Goal: Task Accomplishment & Management: Manage account settings

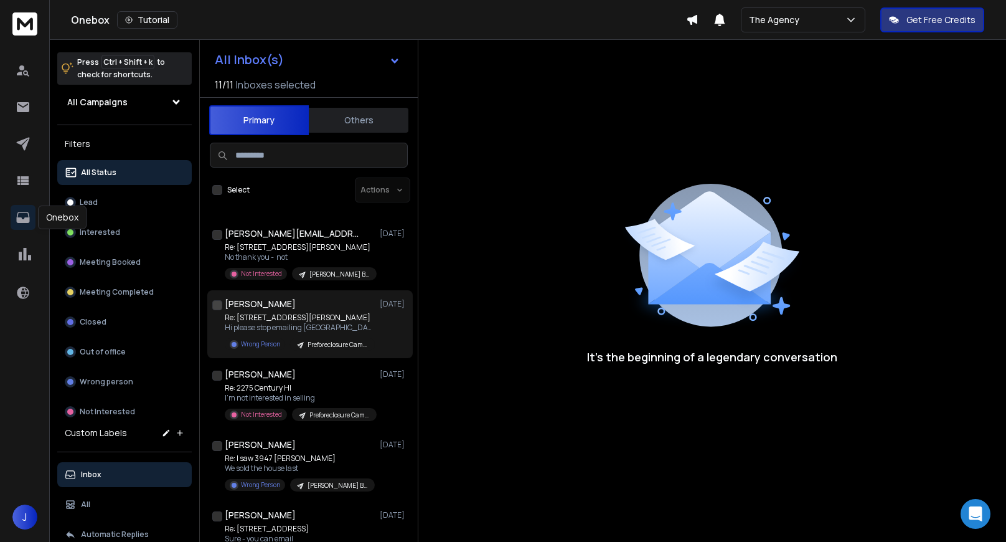
scroll to position [685, 0]
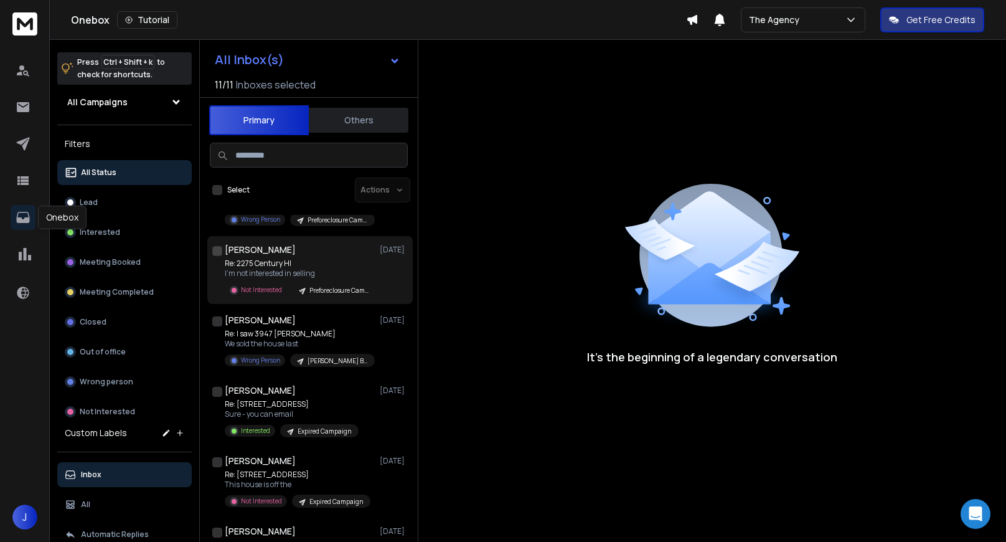
click at [309, 276] on p "I’m not interested in selling" at bounding box center [299, 273] width 149 height 10
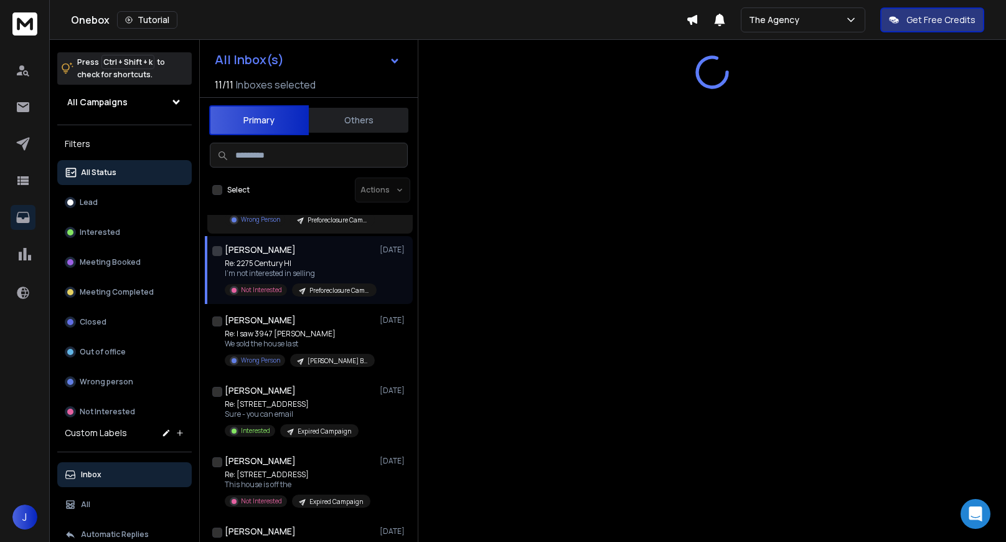
scroll to position [560, 0]
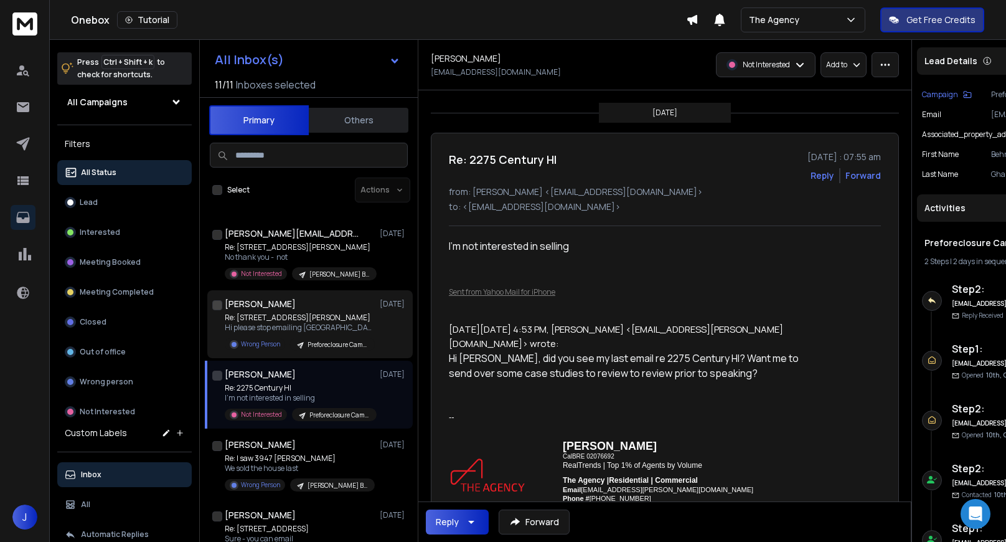
click at [336, 317] on p "Re: [STREET_ADDRESS][PERSON_NAME]" at bounding box center [299, 318] width 149 height 10
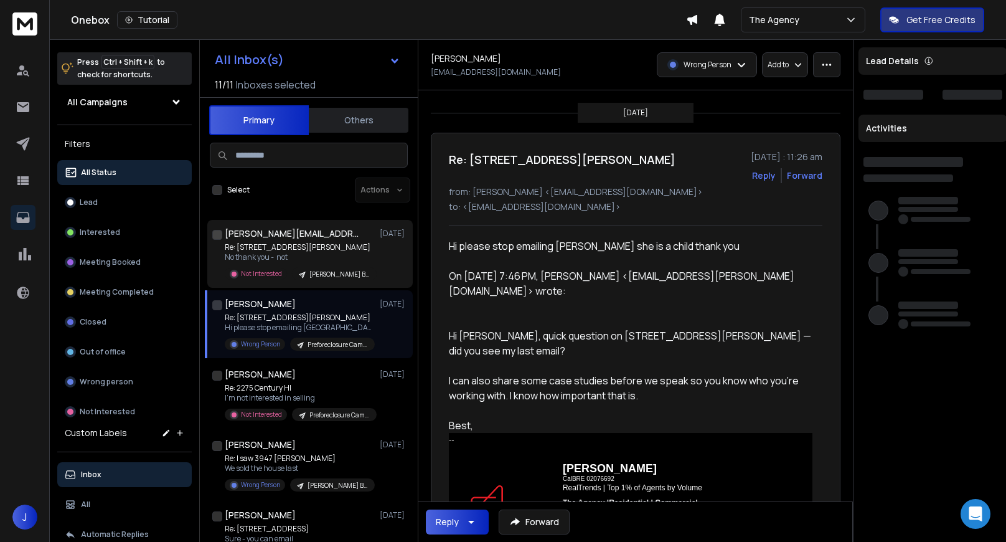
click at [331, 240] on div "[PERSON_NAME][EMAIL_ADDRESS][DOMAIN_NAME] [DATE] Re: [STREET_ADDRESS][PERSON_NA…" at bounding box center [316, 253] width 183 height 53
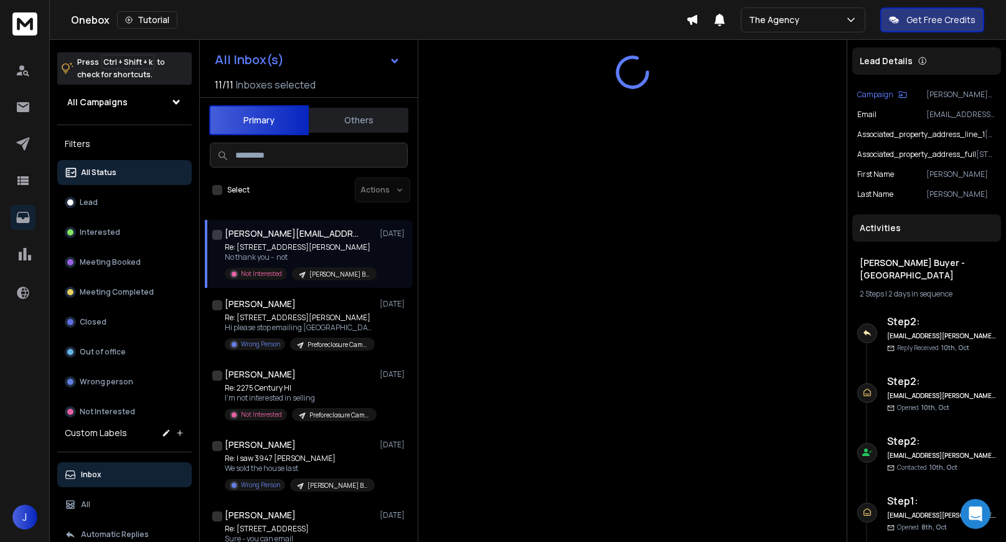
scroll to position [374, 0]
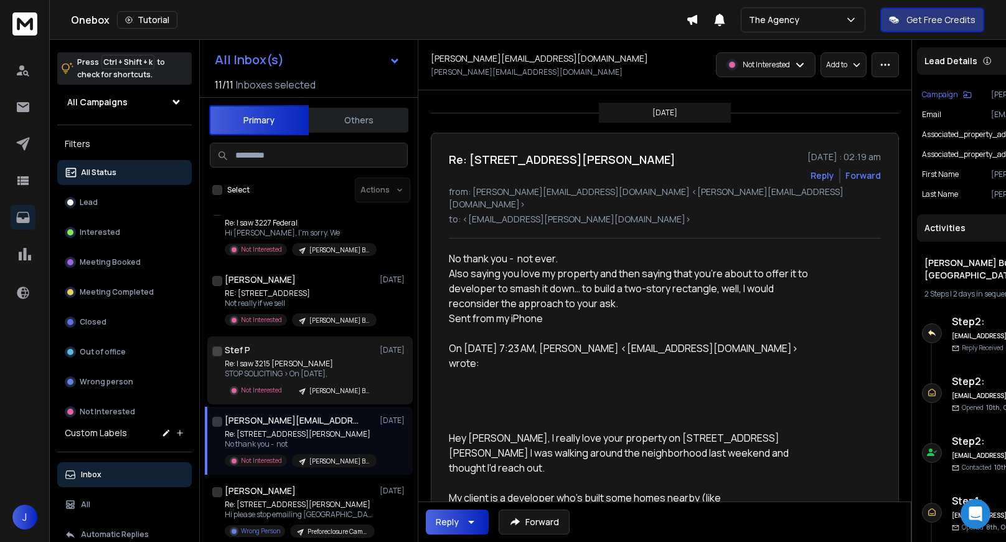
click at [300, 367] on p "Re: I saw 3215 [PERSON_NAME]" at bounding box center [299, 364] width 149 height 10
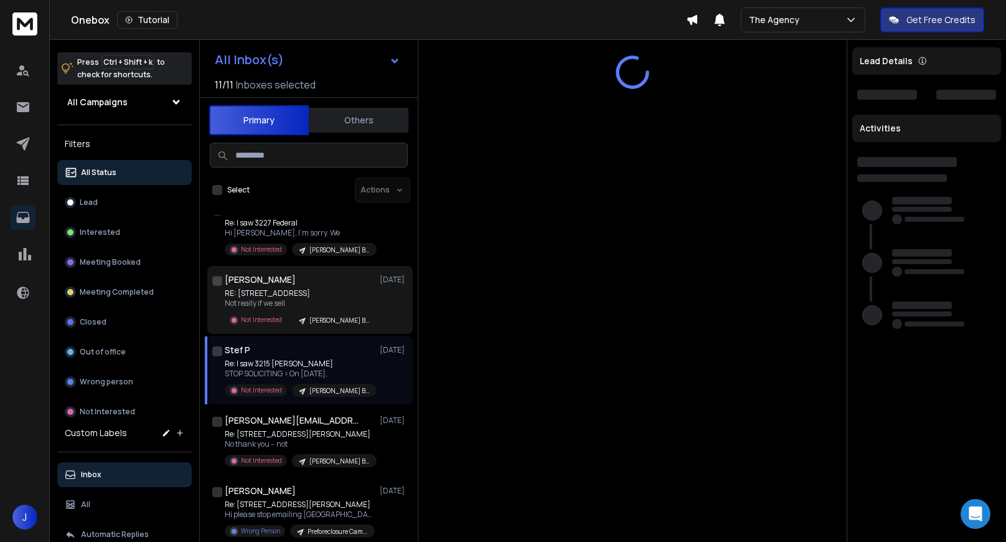
click at [313, 289] on p "RE: [STREET_ADDRESS]" at bounding box center [299, 293] width 149 height 10
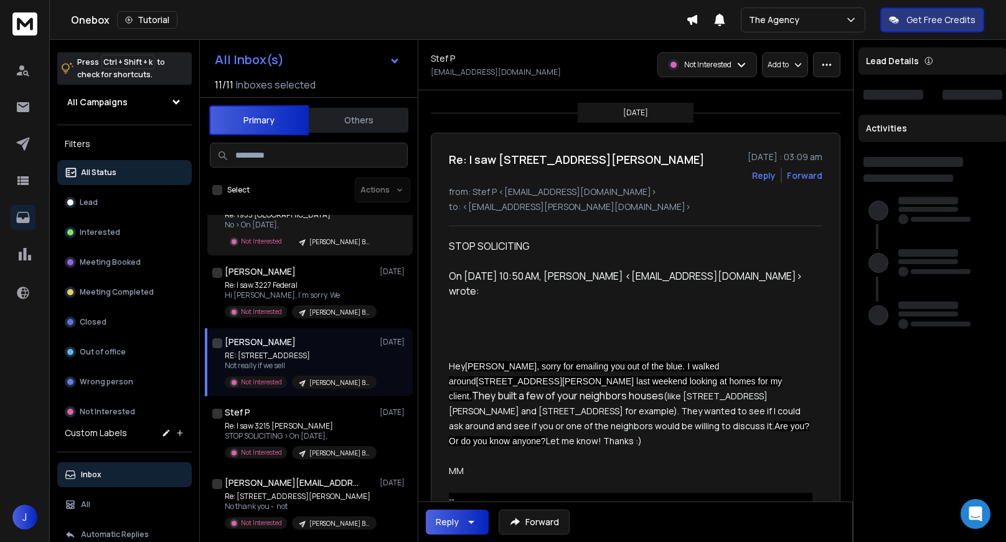
scroll to position [249, 0]
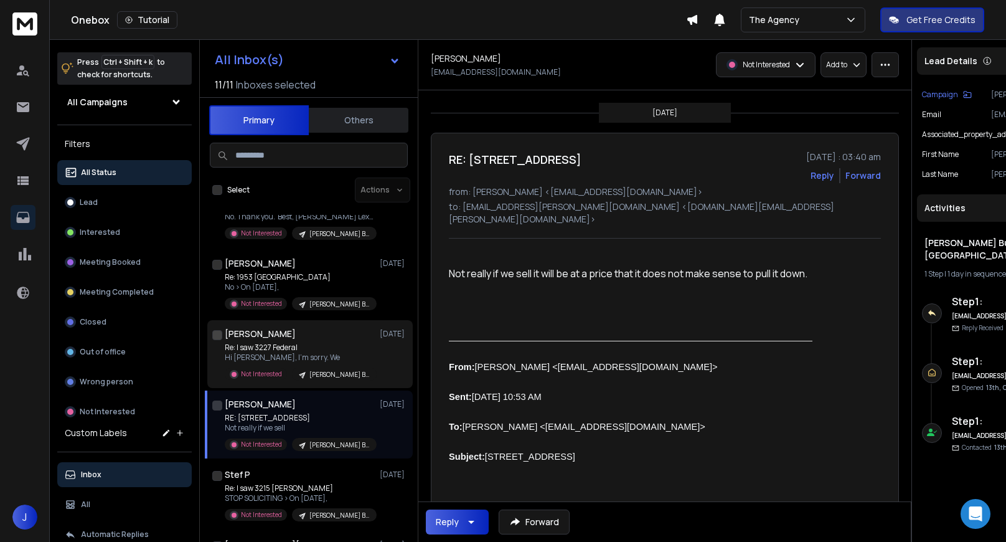
click at [326, 344] on p "Re: I saw 3227 Federal" at bounding box center [299, 347] width 149 height 10
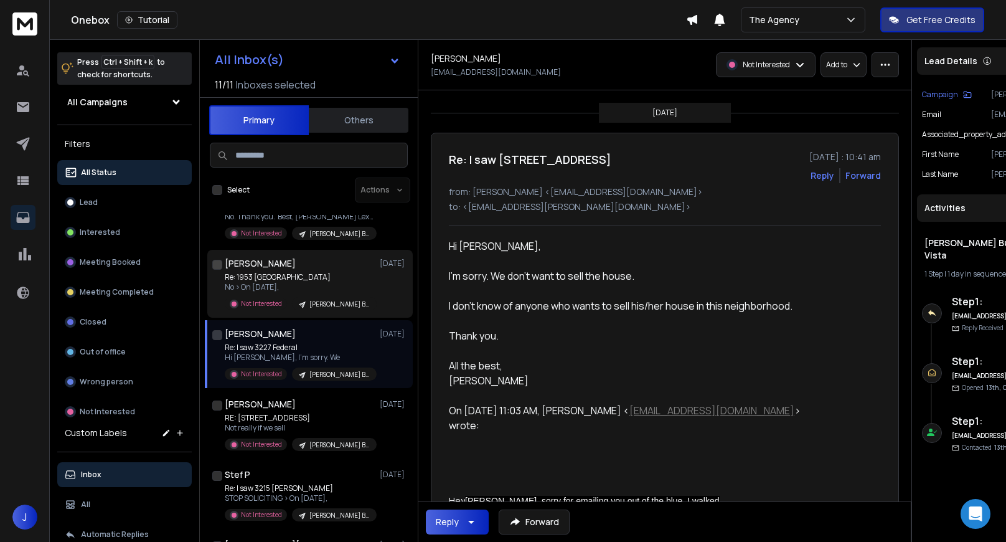
click at [324, 265] on div "[PERSON_NAME] [DATE]" at bounding box center [316, 263] width 183 height 12
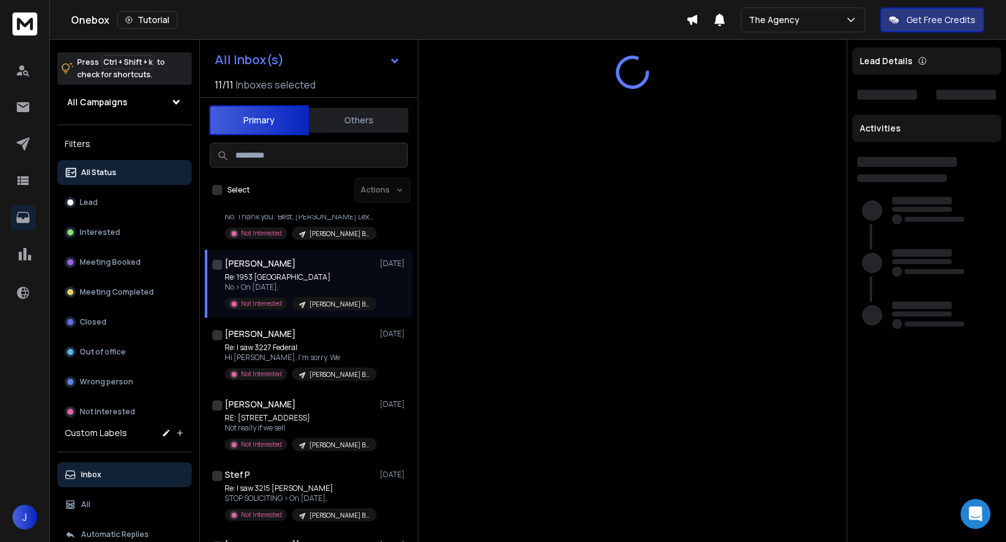
scroll to position [62, 0]
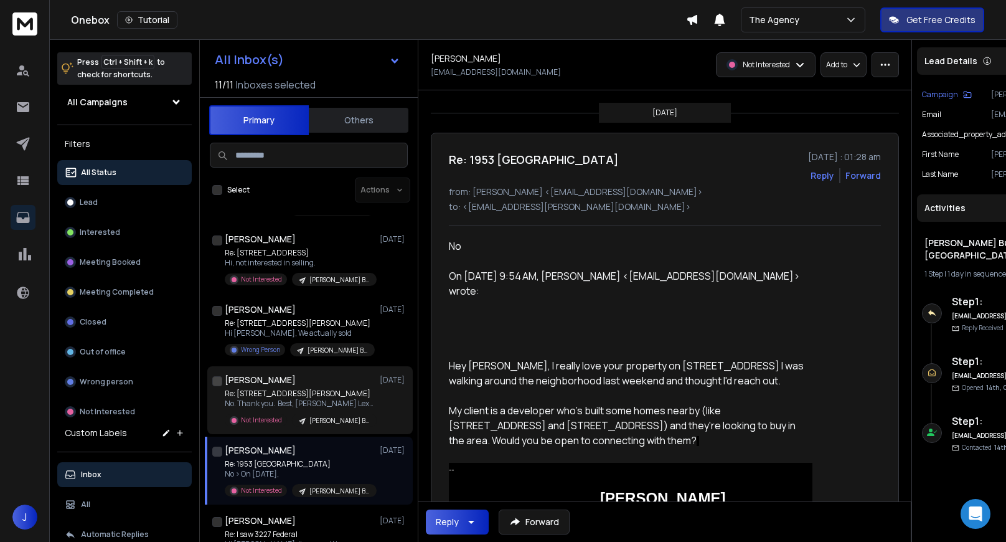
click at [305, 391] on p "Re: [STREET_ADDRESS][PERSON_NAME]" at bounding box center [299, 393] width 149 height 10
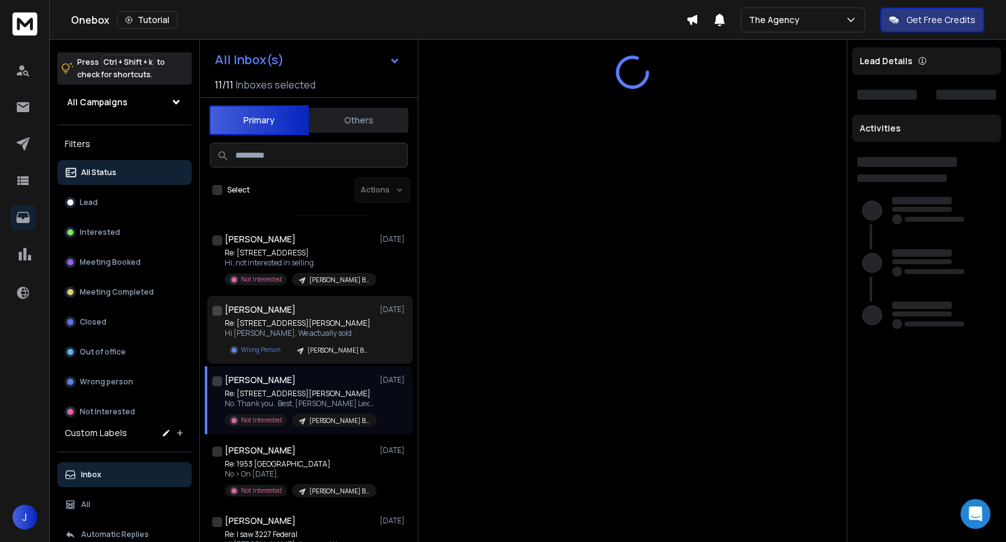
click at [323, 303] on div "[PERSON_NAME] [DATE]" at bounding box center [316, 309] width 183 height 12
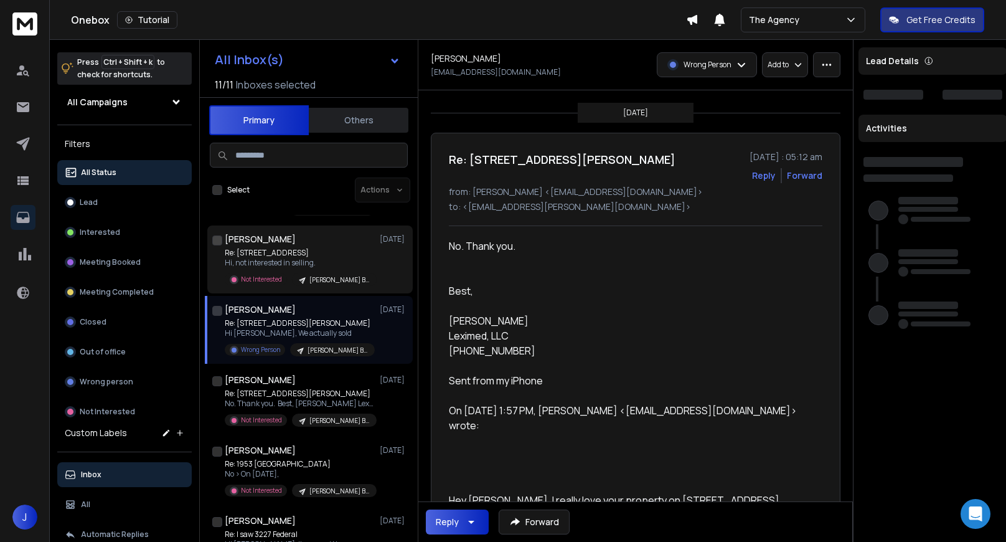
click at [324, 240] on div "[PERSON_NAME] [DATE]" at bounding box center [316, 239] width 183 height 12
